Goal: Task Accomplishment & Management: Manage account settings

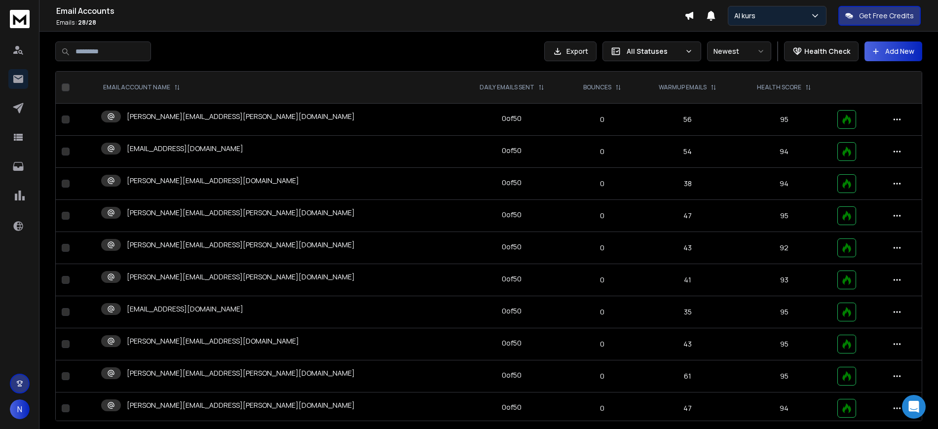
click at [778, 14] on div "AI kurs" at bounding box center [777, 16] width 86 height 10
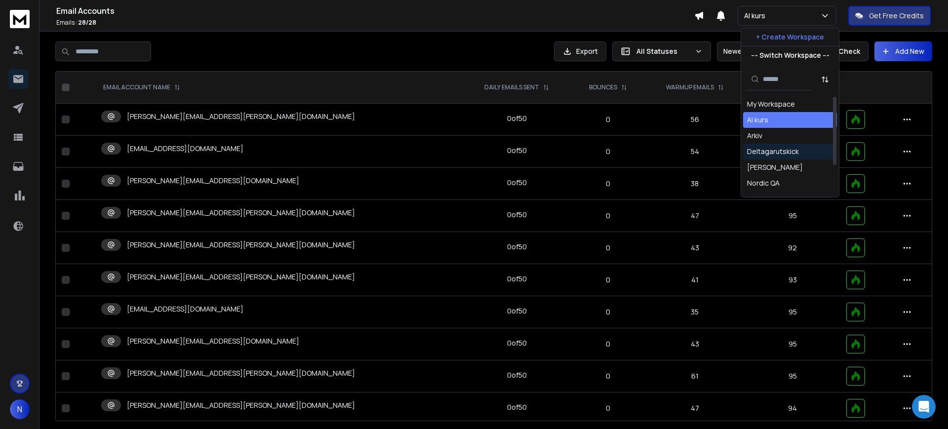
click at [783, 152] on div "Deltagarutskick" at bounding box center [773, 152] width 52 height 10
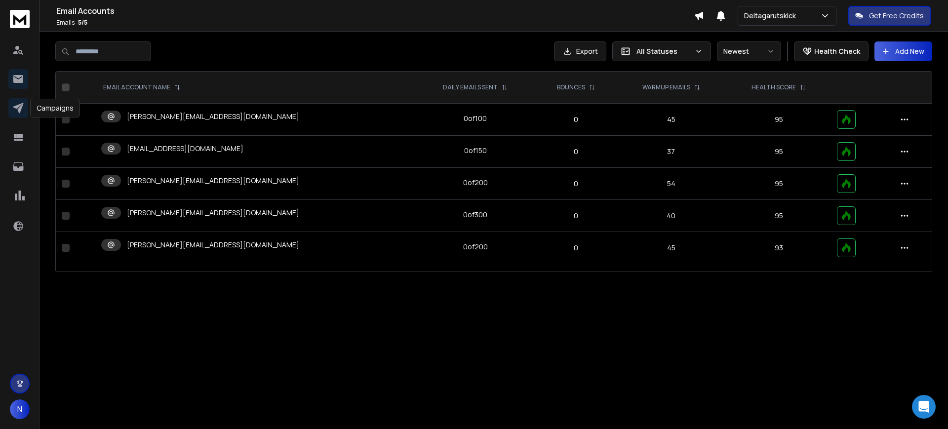
click at [20, 110] on icon at bounding box center [18, 108] width 10 height 10
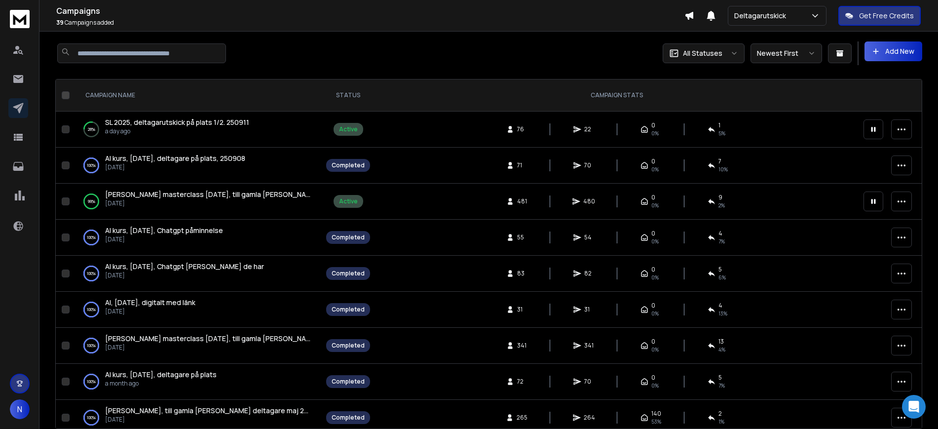
click at [158, 121] on span "SL 2025, deltagarutskick på plats 1/2. 250911" at bounding box center [177, 121] width 144 height 9
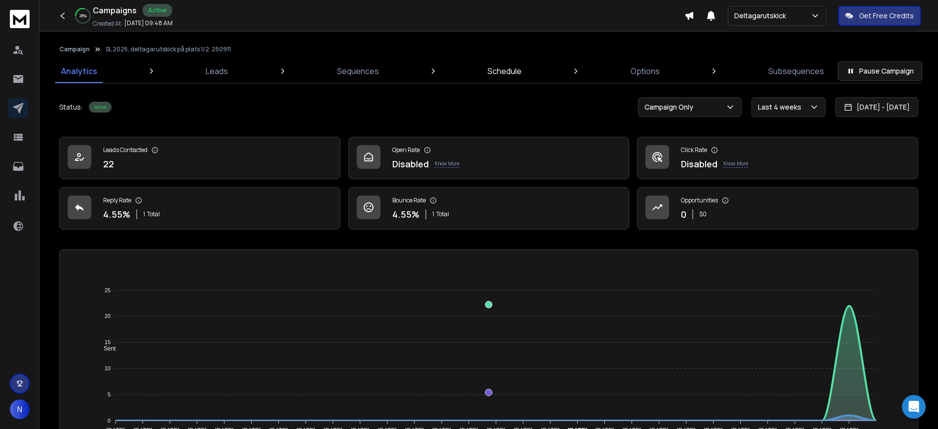
click at [518, 68] on p "Schedule" at bounding box center [505, 71] width 34 height 12
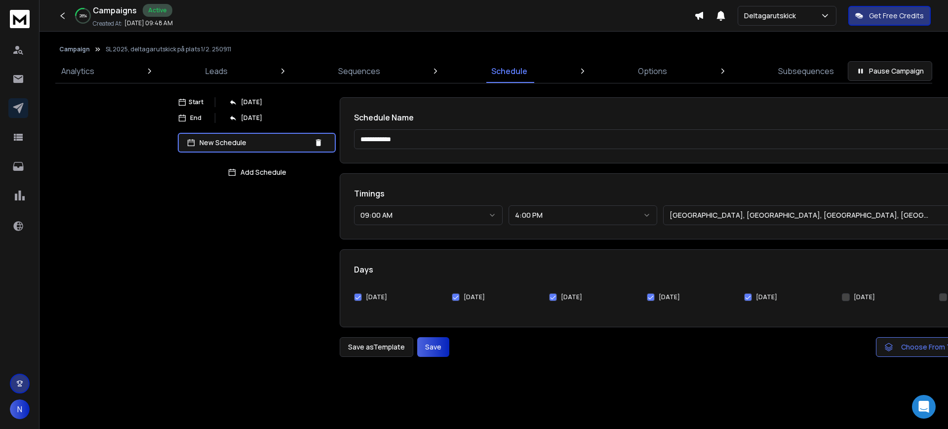
click at [432, 219] on button "09:00 AM" at bounding box center [428, 215] width 149 height 20
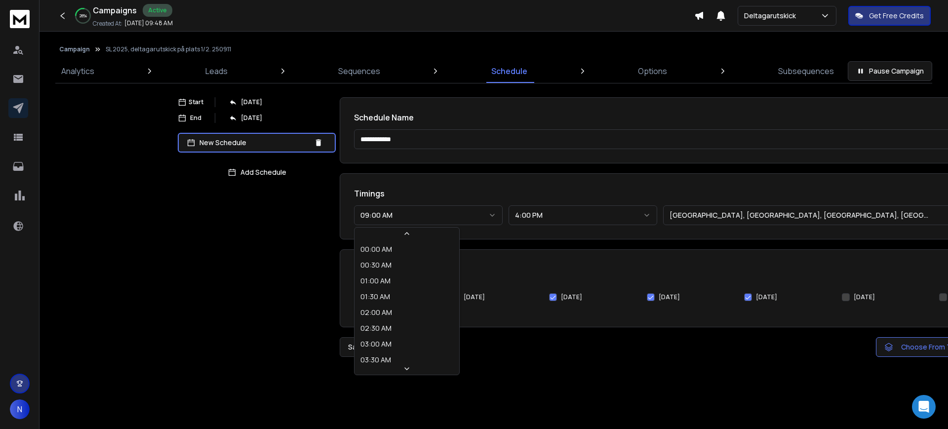
scroll to position [179, 0]
select select "********"
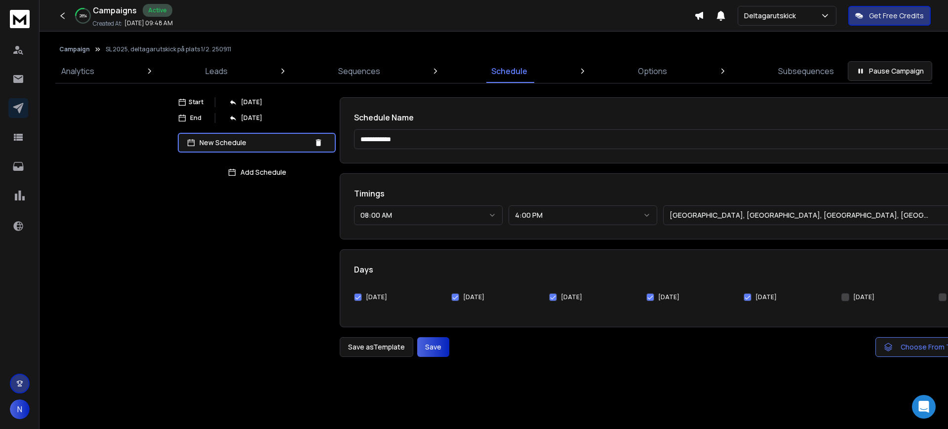
click at [433, 347] on button "Save" at bounding box center [433, 347] width 32 height 20
click at [512, 212] on button "4:00 PM" at bounding box center [582, 215] width 149 height 20
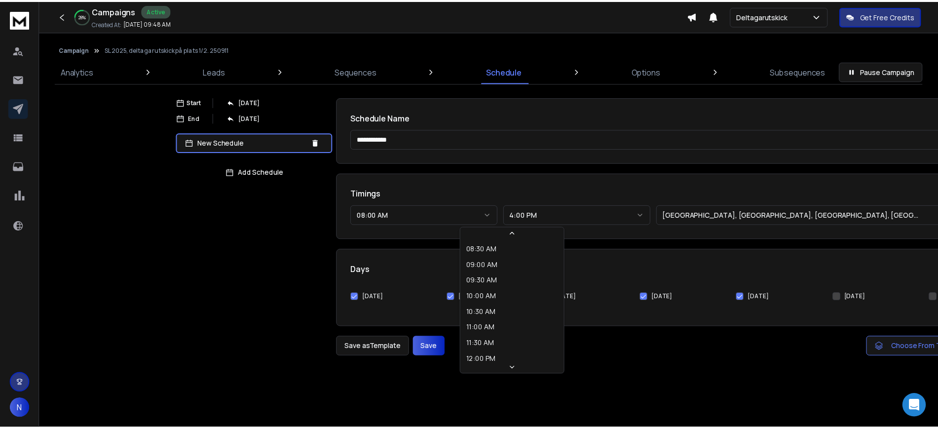
scroll to position [131, 0]
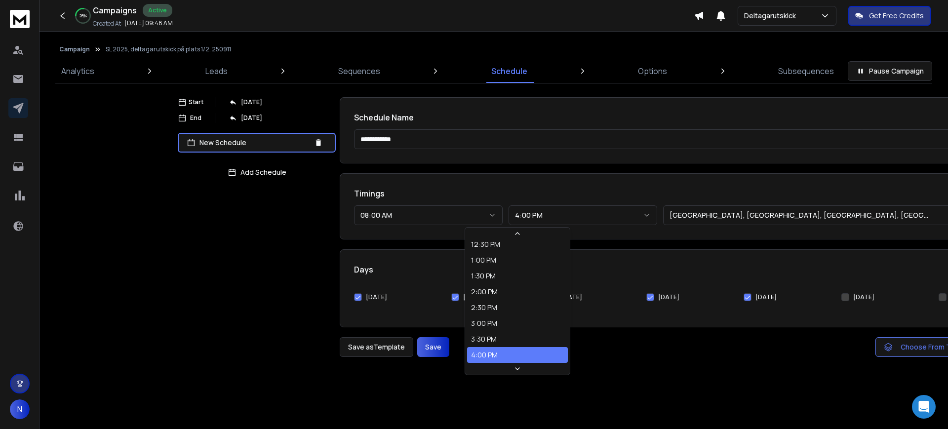
select select "********"
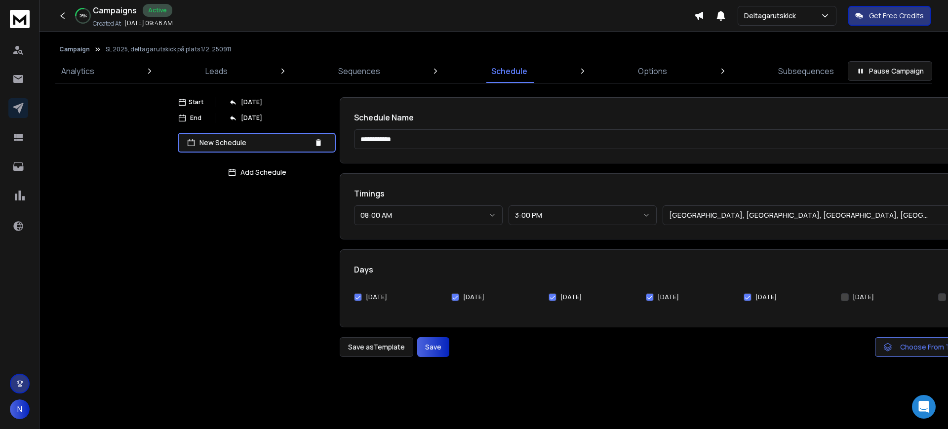
click at [436, 340] on button "Save" at bounding box center [433, 347] width 32 height 20
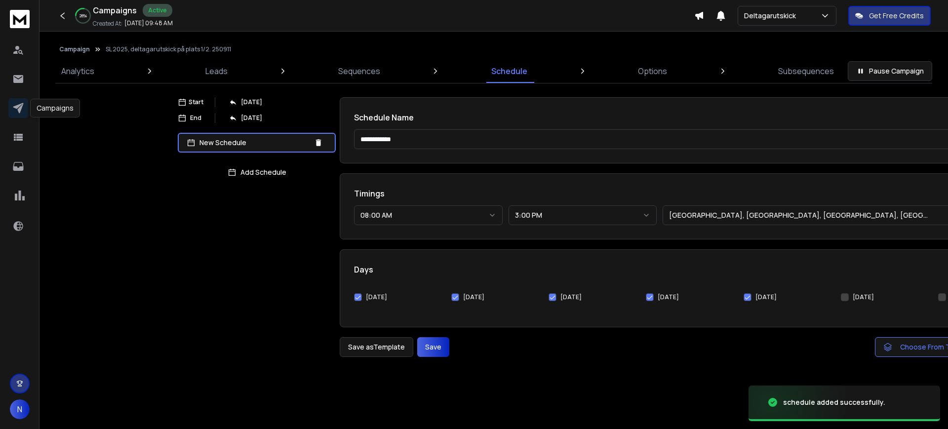
click at [17, 101] on link at bounding box center [18, 108] width 20 height 20
